Goal: Information Seeking & Learning: Check status

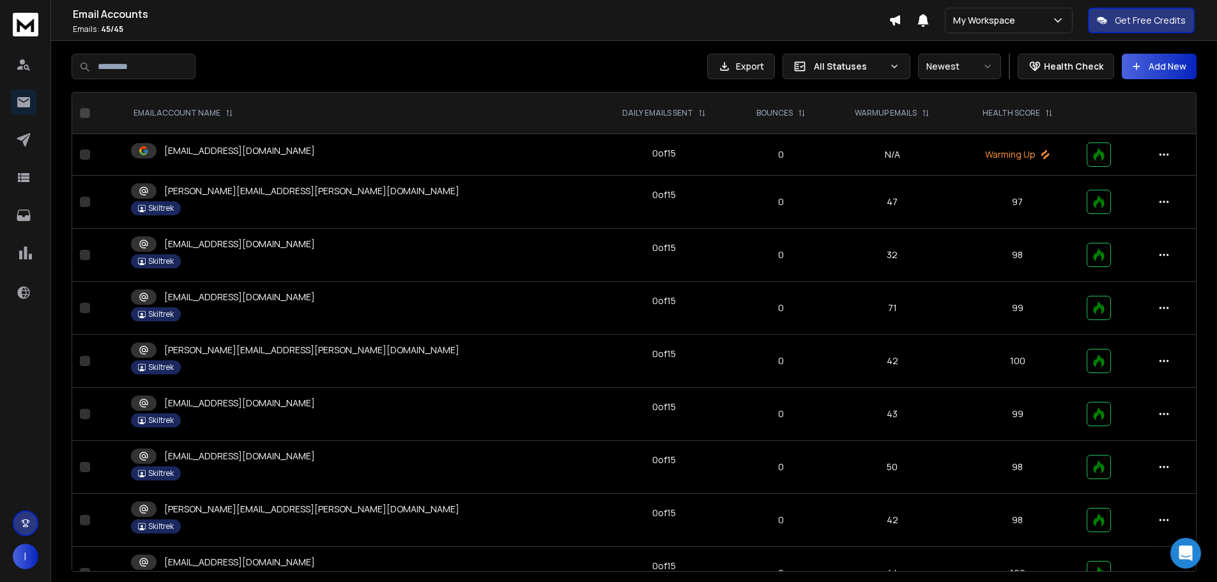
click at [424, 72] on div at bounding box center [386, 67] width 628 height 26
click at [264, 55] on div at bounding box center [386, 67] width 628 height 26
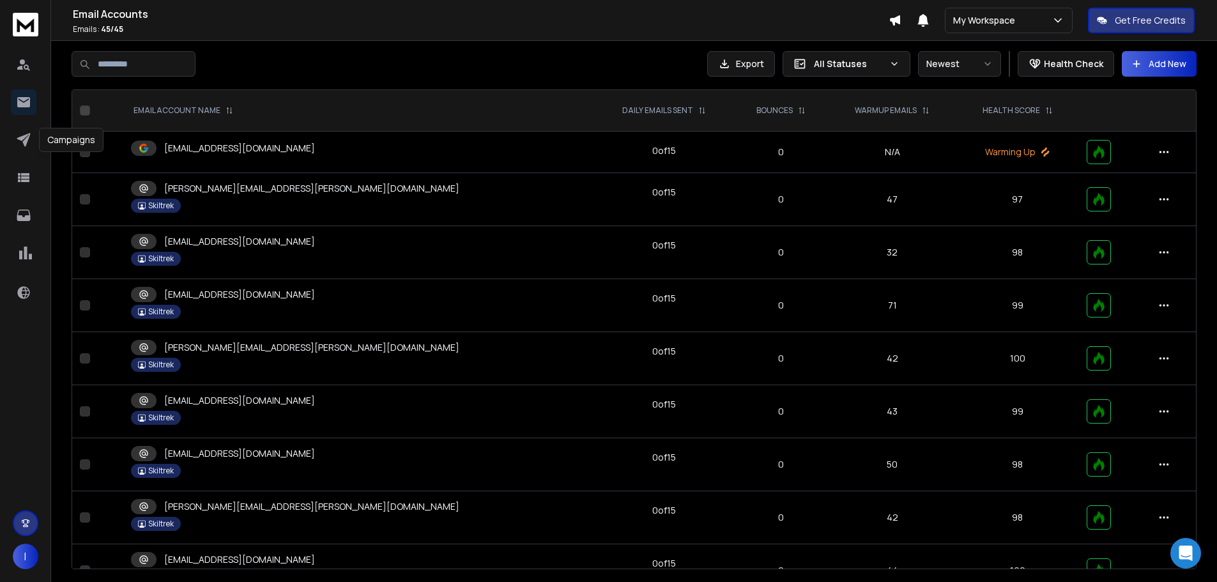
drag, startPoint x: 28, startPoint y: 138, endPoint x: 139, endPoint y: 162, distance: 113.1
click at [28, 138] on icon at bounding box center [23, 139] width 13 height 13
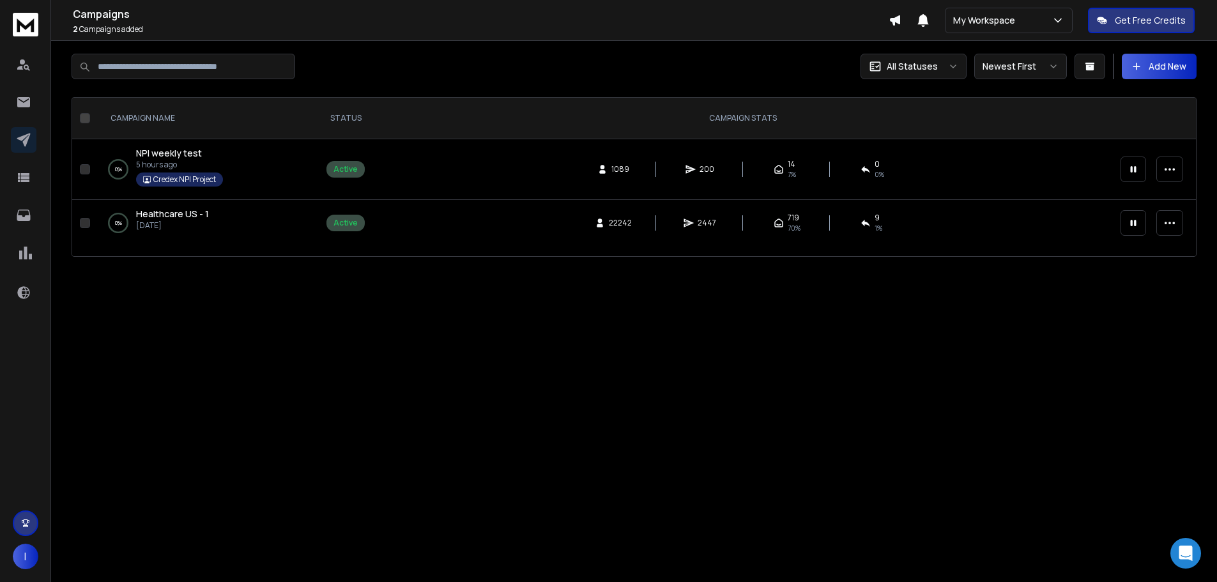
click at [545, 84] on div "Campaigns 2 Campaigns Added All Statuses Newest First Add New CAMPAIGN NAME STA…" at bounding box center [634, 345] width 1125 height 582
click at [413, 176] on div "1089 200 14 7 % 0 0 %" at bounding box center [742, 169] width 725 height 20
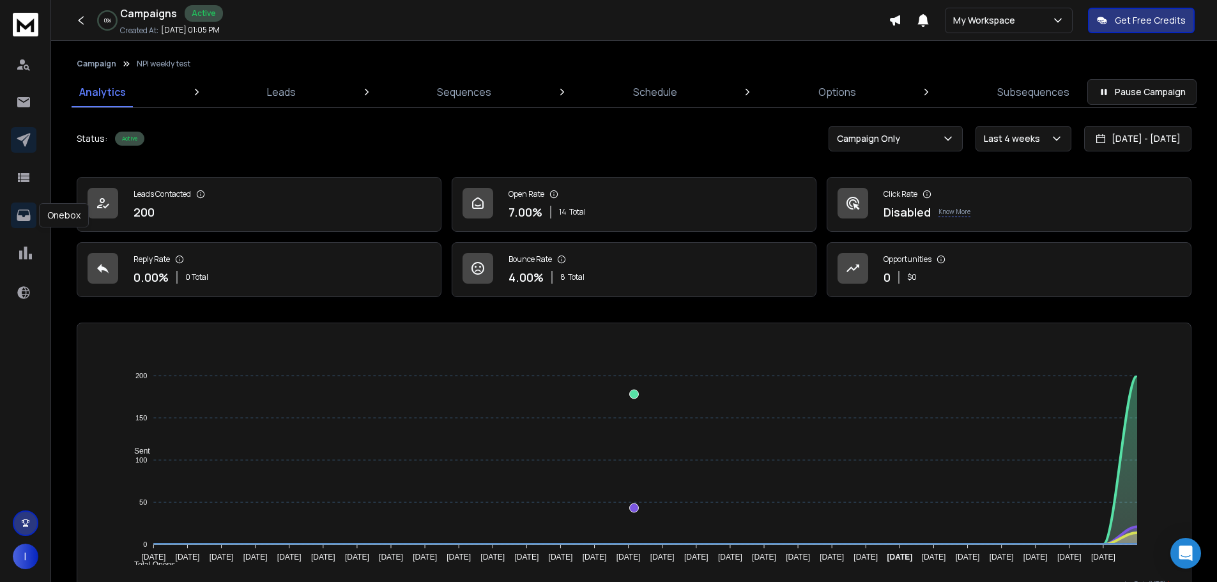
click at [24, 219] on icon at bounding box center [23, 214] width 13 height 11
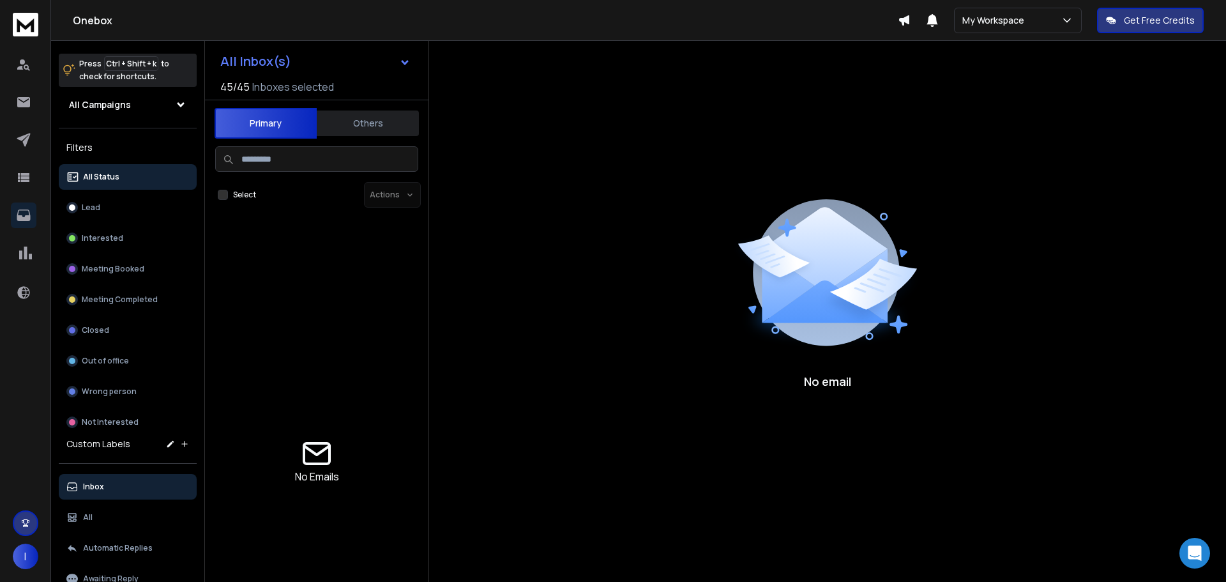
click at [353, 125] on button "Others" at bounding box center [368, 123] width 102 height 28
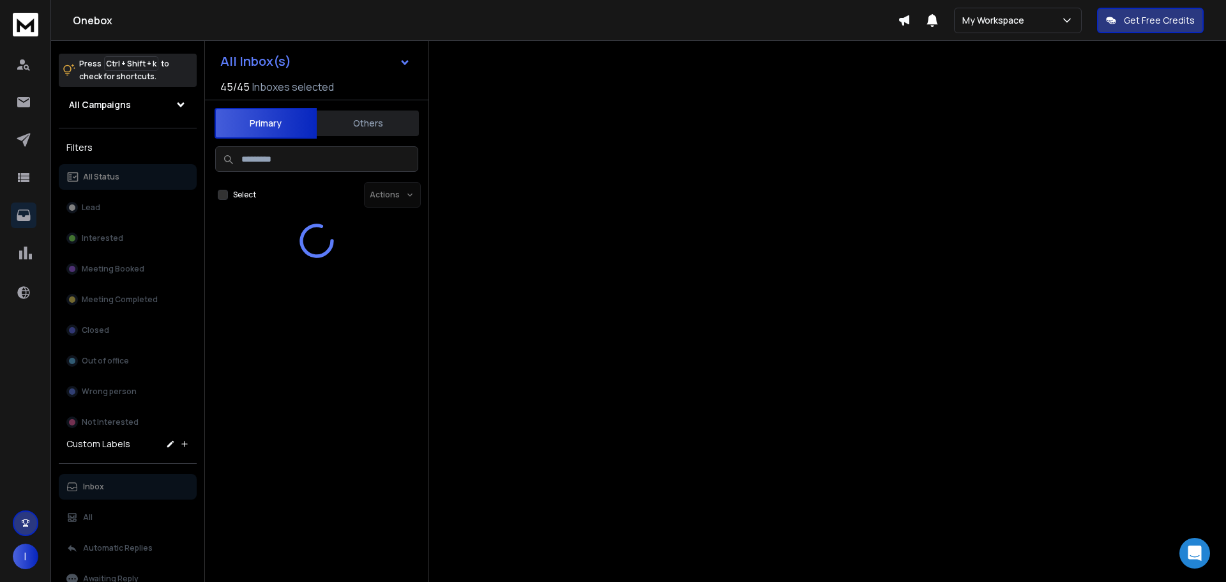
click at [279, 123] on button "Primary" at bounding box center [266, 123] width 102 height 31
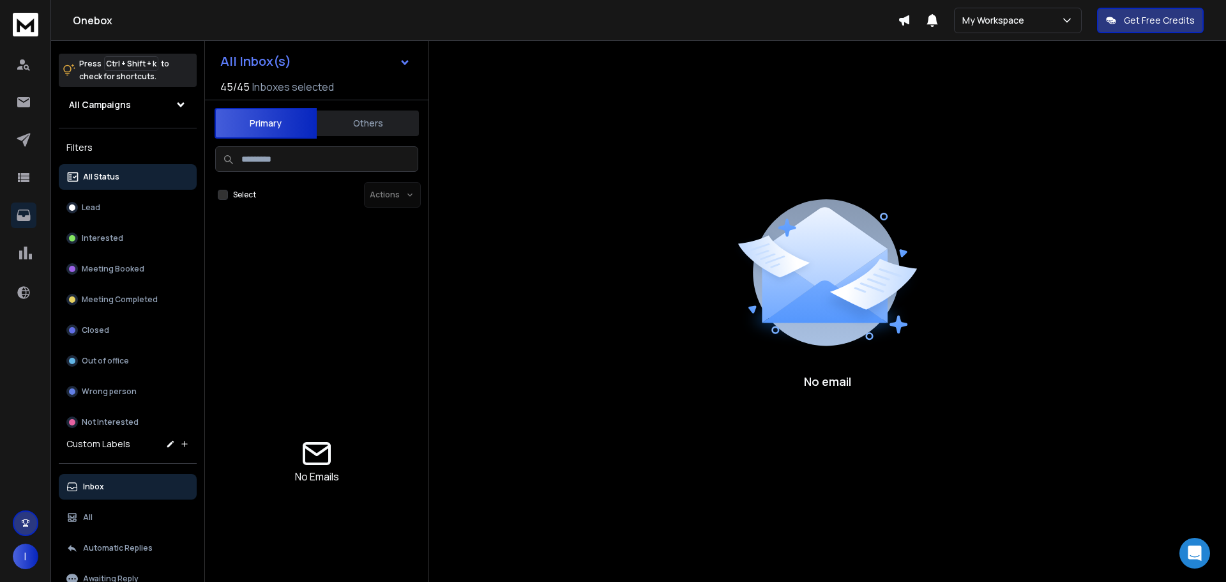
click at [381, 123] on button "Others" at bounding box center [368, 123] width 102 height 28
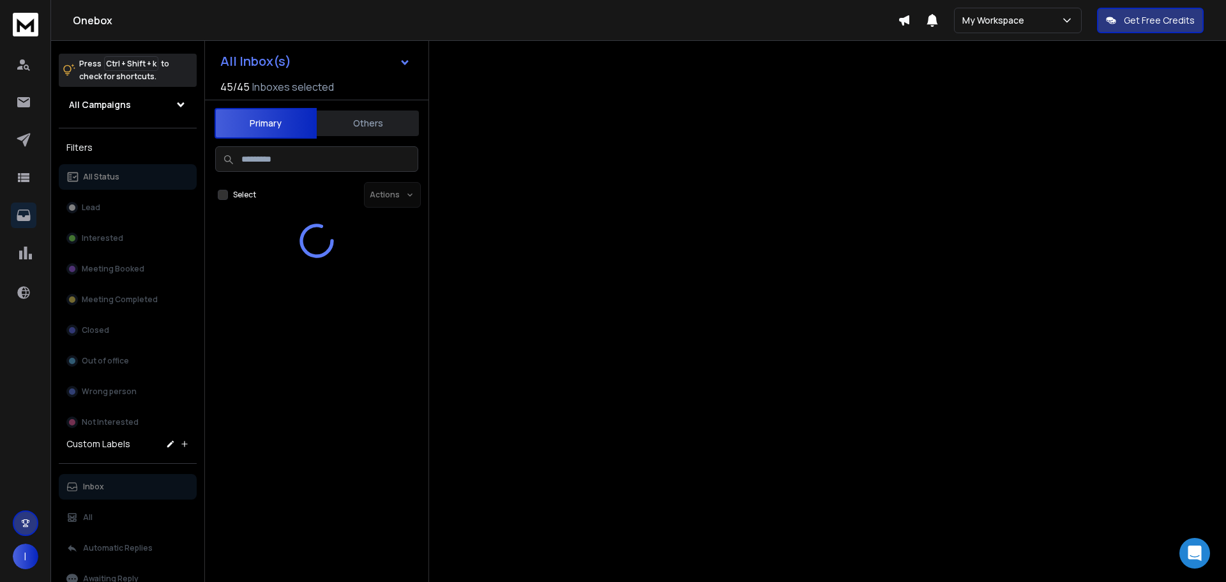
click at [265, 121] on button "Primary" at bounding box center [266, 123] width 102 height 31
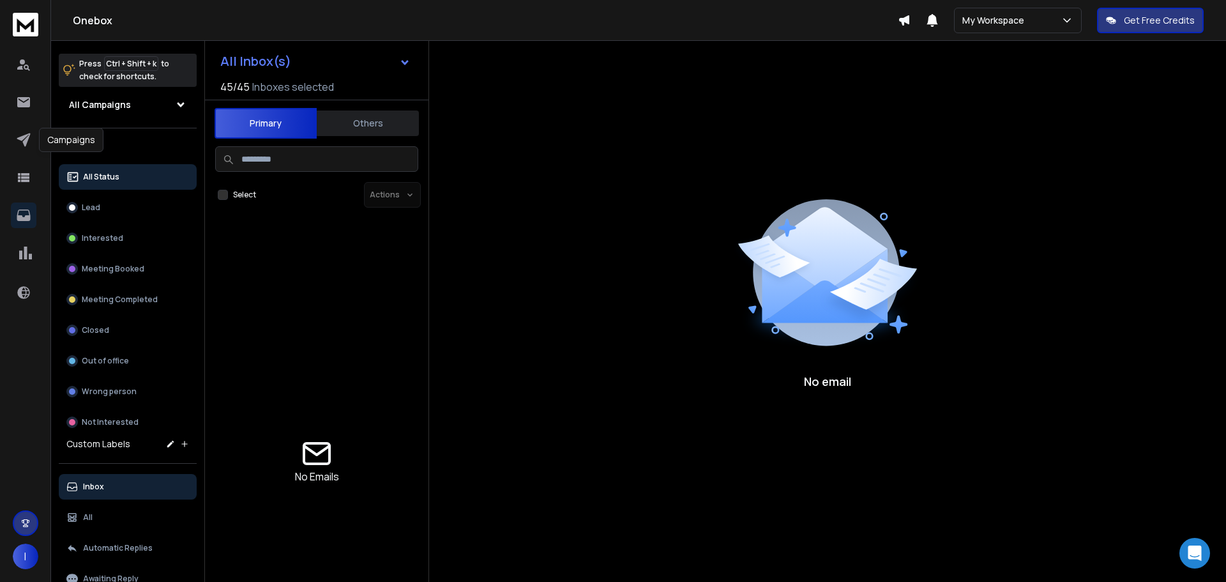
drag, startPoint x: 28, startPoint y: 142, endPoint x: 36, endPoint y: 142, distance: 8.3
click at [28, 142] on icon at bounding box center [23, 139] width 15 height 15
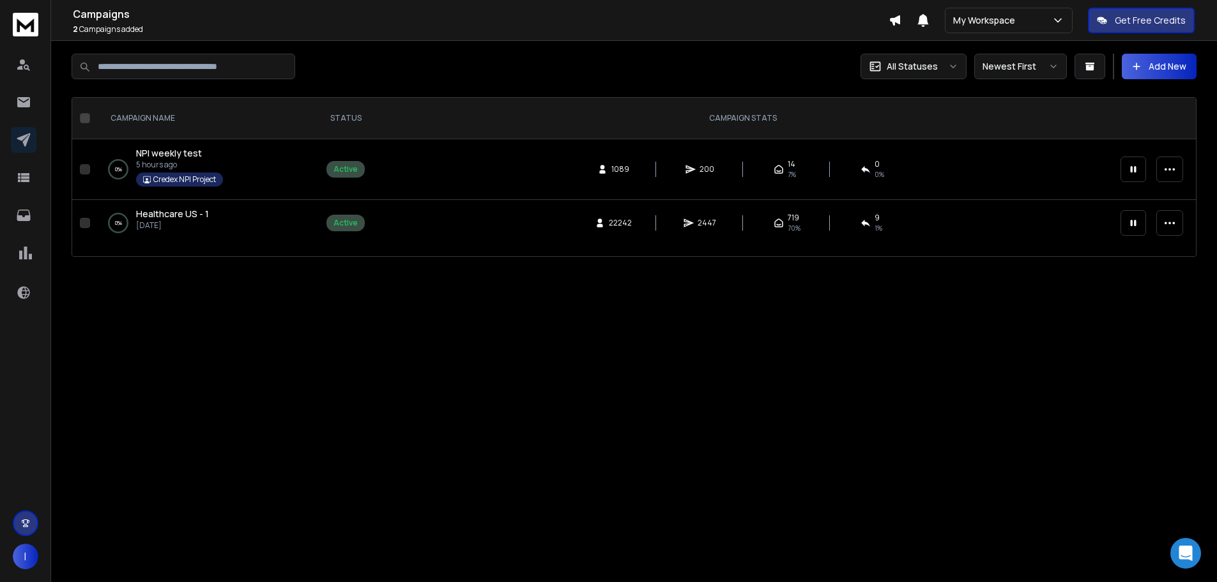
click at [269, 172] on div "0 % NPI weekly test 5 hours ago Credex NPI Project" at bounding box center [207, 169] width 198 height 45
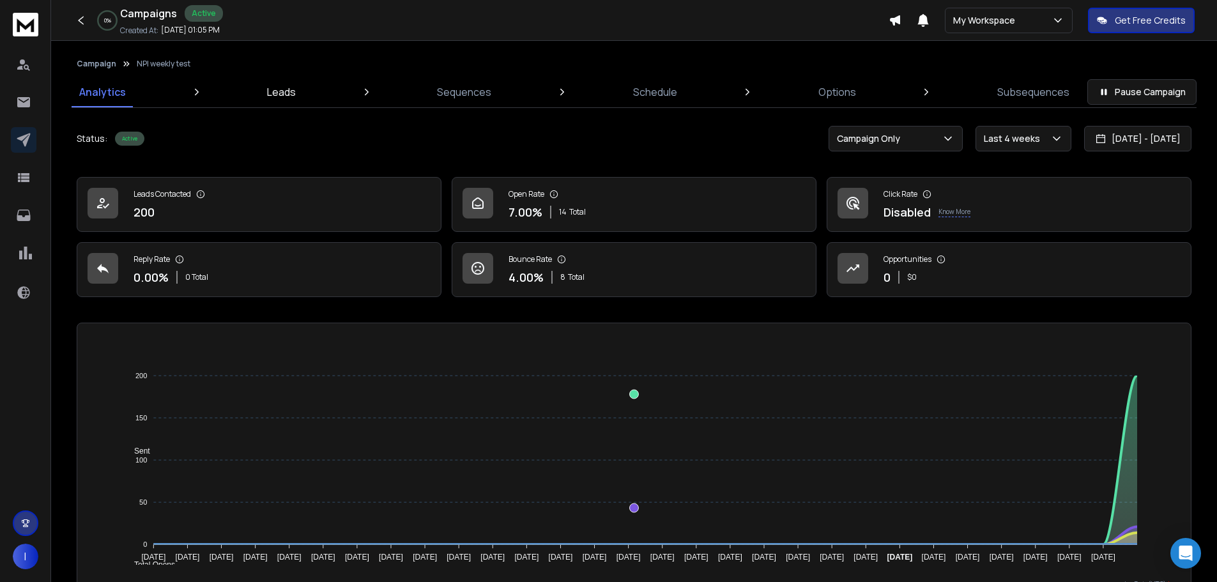
click at [268, 95] on p "Leads" at bounding box center [281, 91] width 29 height 15
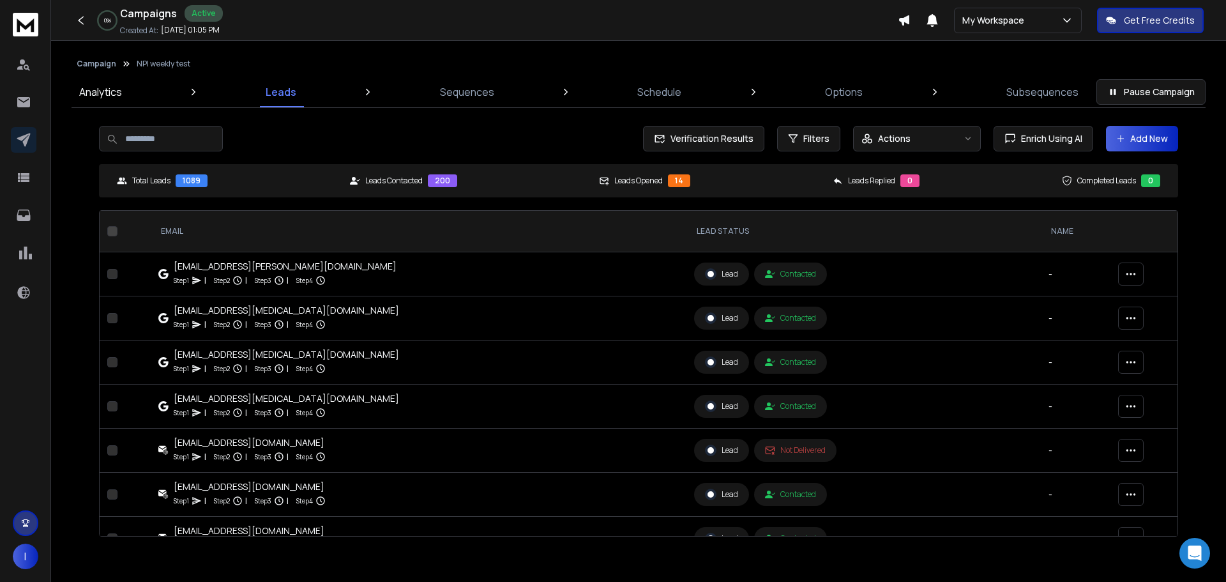
click at [118, 97] on p "Analytics" at bounding box center [100, 91] width 43 height 15
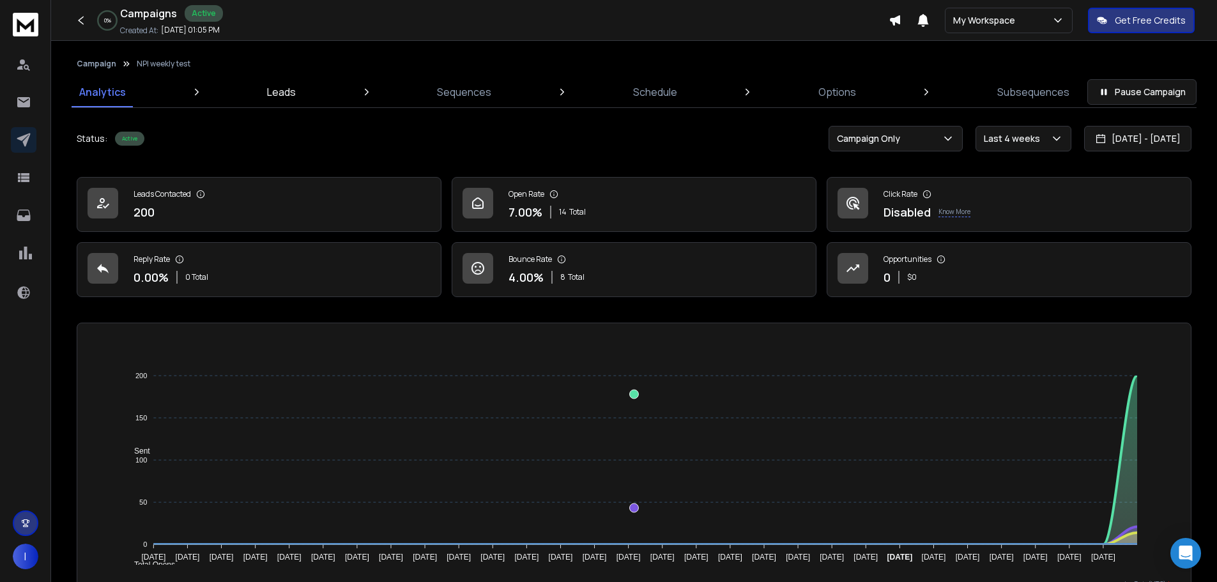
click at [280, 92] on p "Leads" at bounding box center [281, 91] width 29 height 15
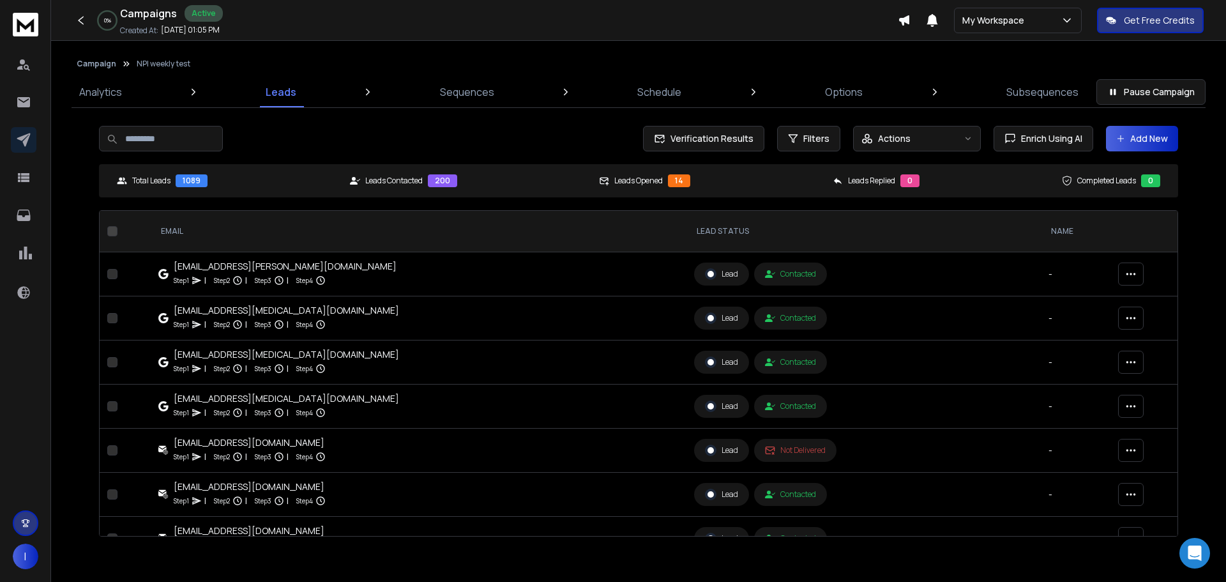
click at [203, 141] on input at bounding box center [161, 139] width 124 height 26
click at [294, 137] on div "Verification Results Filters Actions Enrich Using AI Add New" at bounding box center [638, 139] width 1079 height 26
click at [563, 49] on div "Campaign NPI weekly test Analytics Leads Sequences Schedule Options Subsequence…" at bounding box center [638, 291] width 1175 height 501
click at [570, 31] on div "0 % Campaigns Active Created At: [DATE] 01:05 PM My Workspace Get Free Credits" at bounding box center [613, 20] width 1226 height 41
drag, startPoint x: 576, startPoint y: 20, endPoint x: 577, endPoint y: 27, distance: 7.1
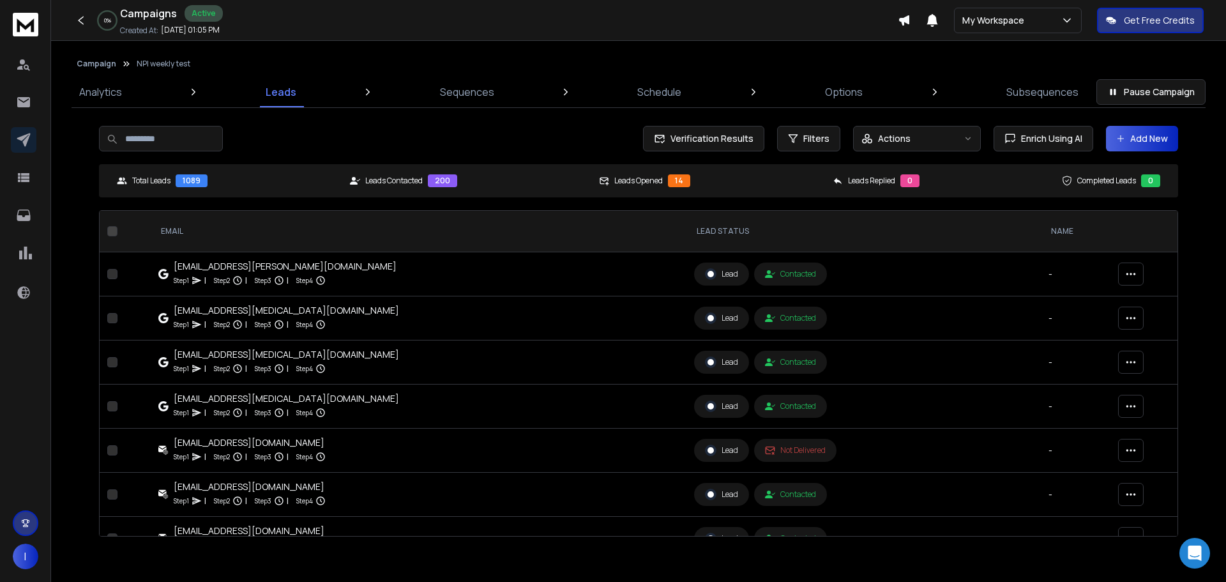
click at [576, 20] on div "0 % Campaigns Active Created At: [DATE] 01:05 PM My Workspace Get Free Credits" at bounding box center [613, 20] width 1226 height 41
click at [577, 27] on div "0 % Campaigns Active Created At: [DATE] 01:05 PM My Workspace Get Free Credits" at bounding box center [613, 20] width 1226 height 41
click at [577, 33] on div "0 % Campaigns Active Created At: [DATE] 01:05 PM My Workspace Get Free Credits" at bounding box center [613, 20] width 1226 height 41
click at [416, 59] on div "Campaign NPI weekly test" at bounding box center [639, 64] width 1124 height 10
click at [506, 53] on div "Campaign NPI weekly test Analytics Leads Sequences Schedule Options Subsequence…" at bounding box center [638, 291] width 1175 height 501
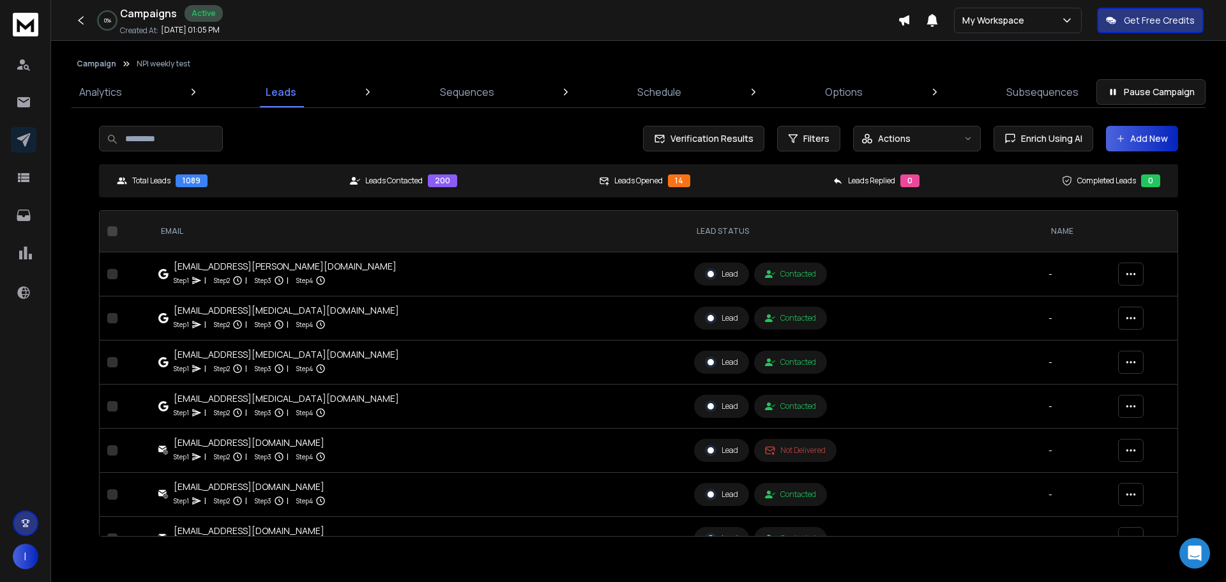
click at [508, 53] on div "Campaign NPI weekly test Analytics Leads Sequences Schedule Options Subsequence…" at bounding box center [638, 291] width 1175 height 501
